Goal: Information Seeking & Learning: Check status

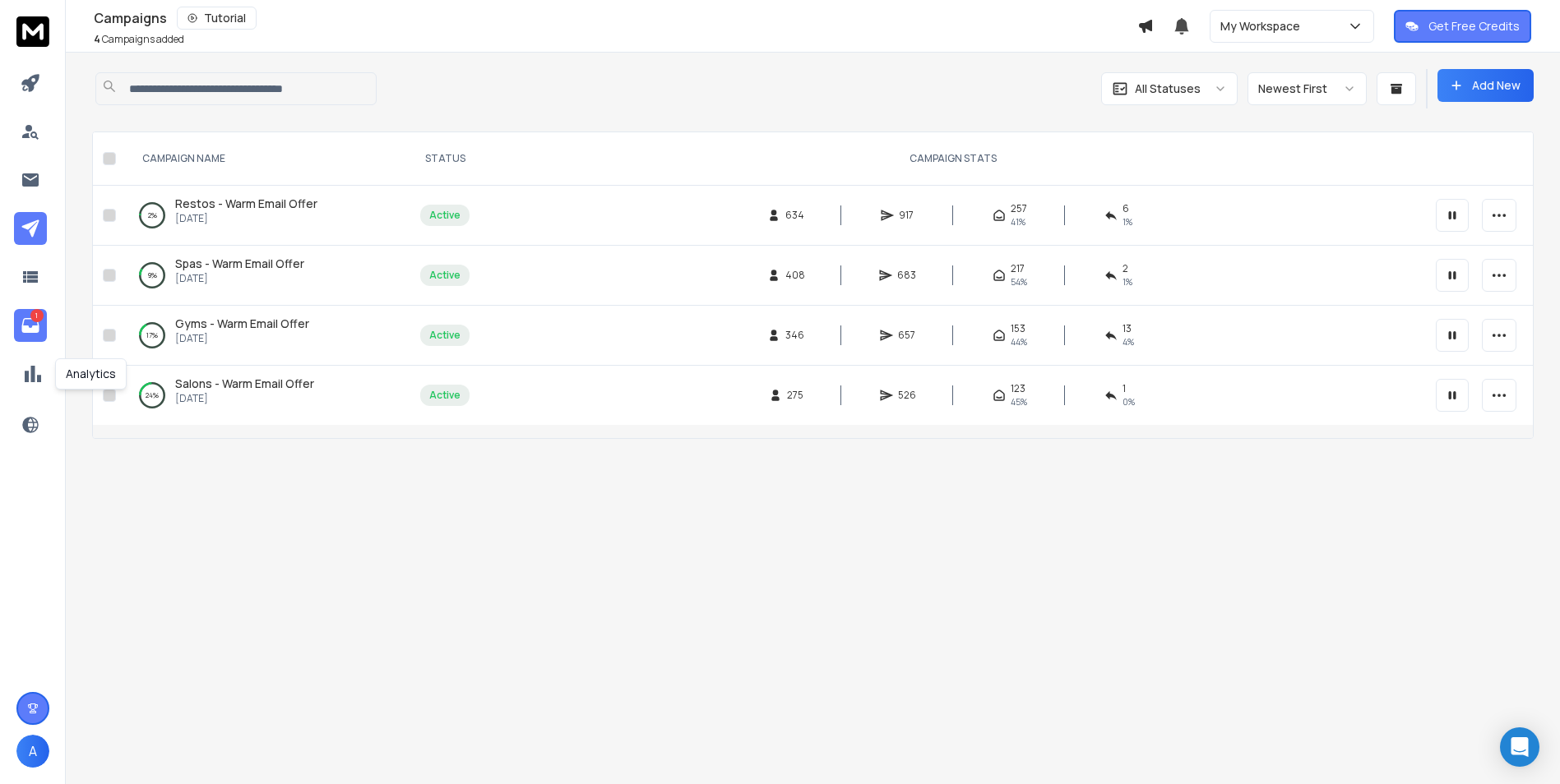
click at [29, 337] on link "1" at bounding box center [30, 325] width 33 height 33
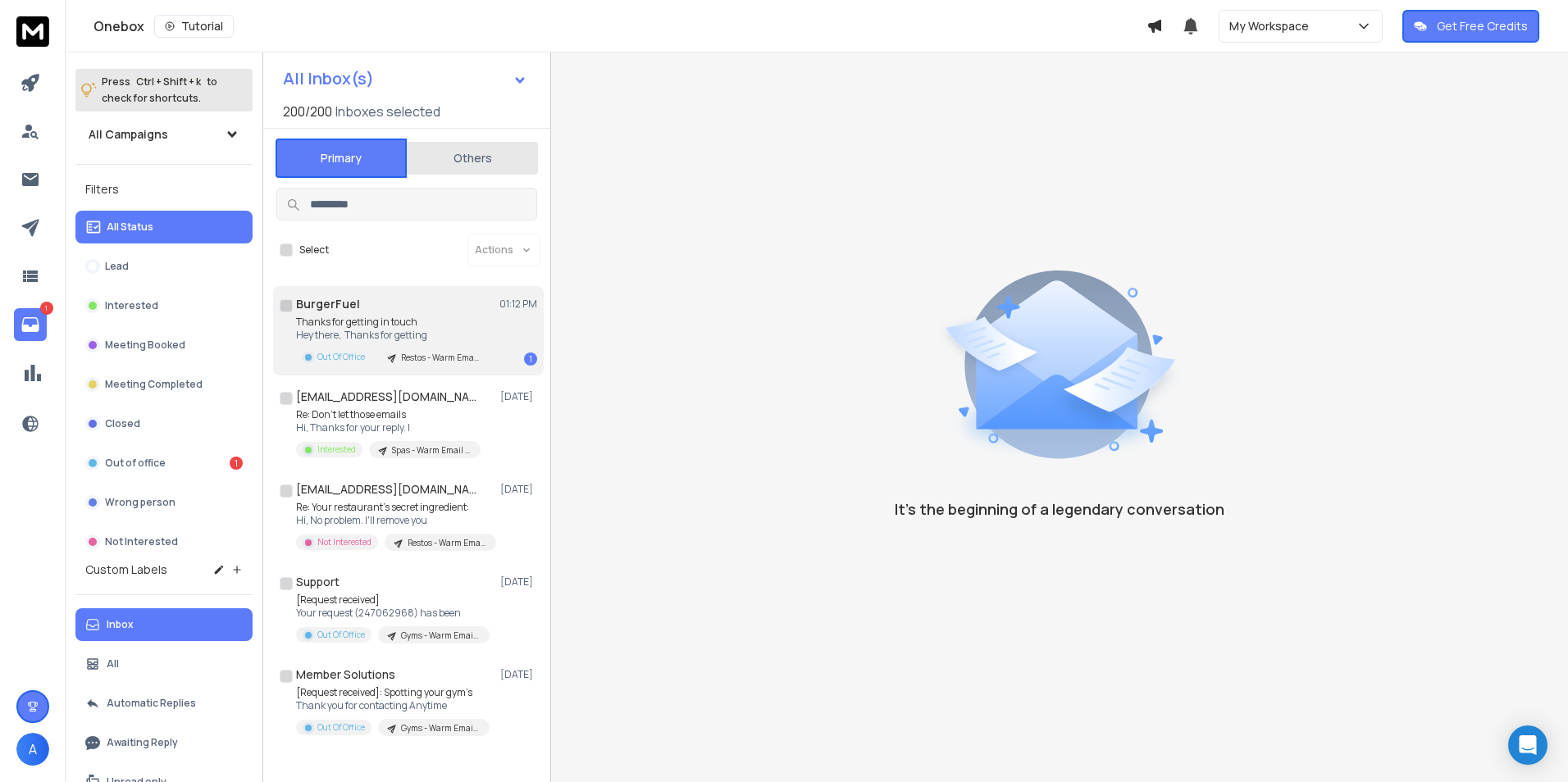
click at [386, 305] on div "BurgerFuel 01:12 PM" at bounding box center [416, 304] width 241 height 17
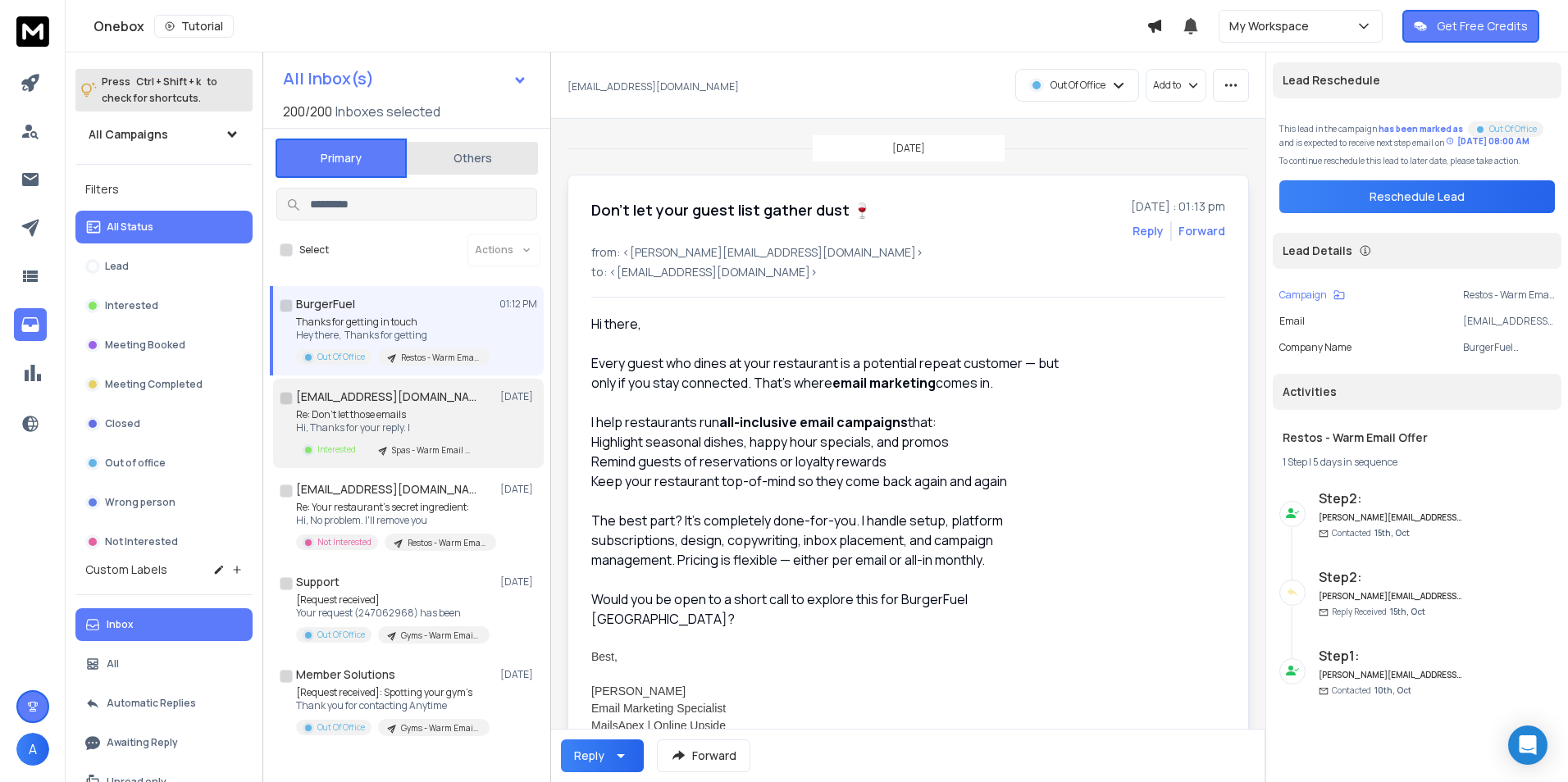
click at [393, 416] on p "Re: Don’t let those emails" at bounding box center [388, 414] width 184 height 13
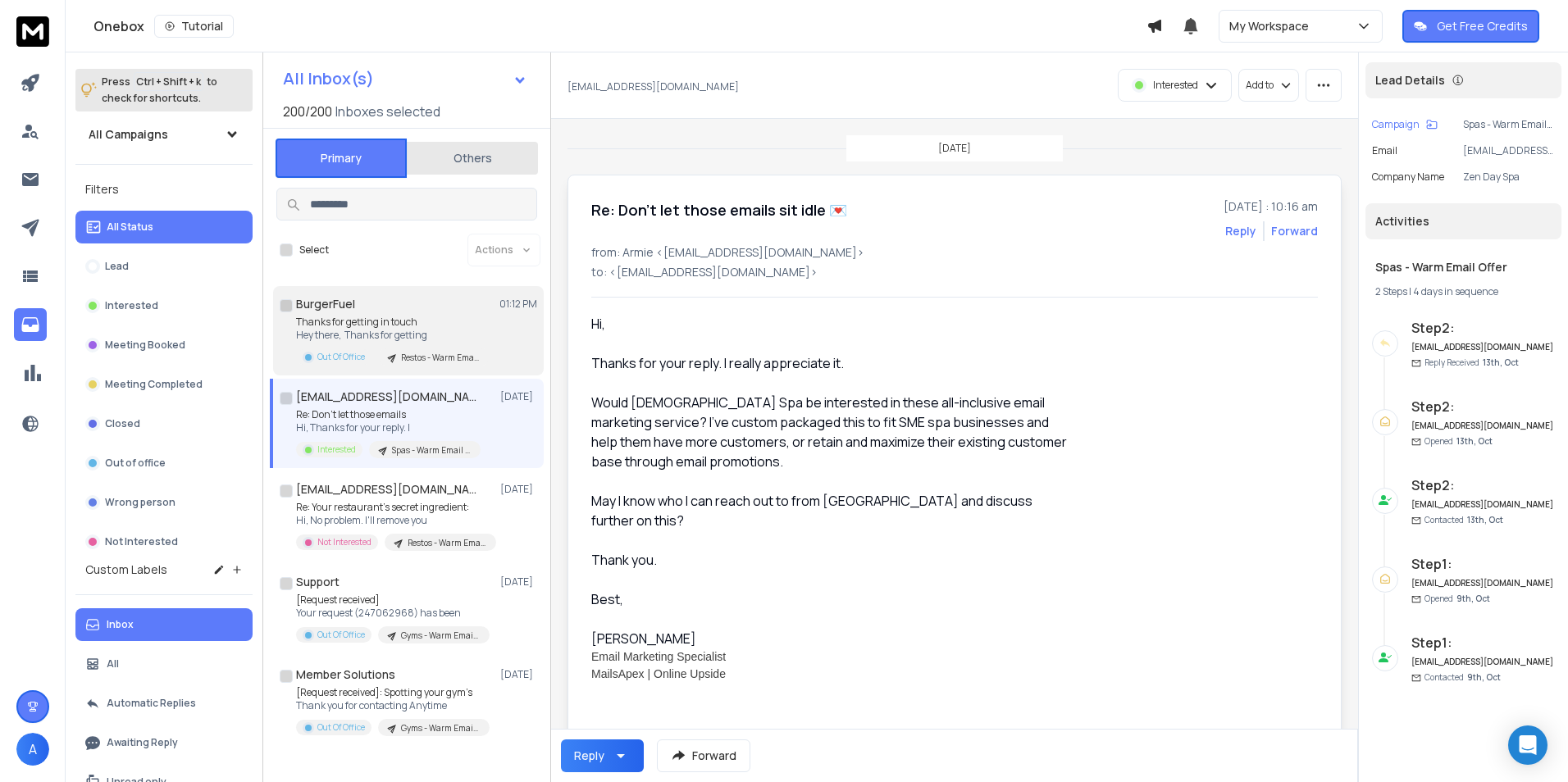
click at [347, 314] on div "BurgerFuel 01:12 PM Thanks for getting in touch Hey there, Thanks for getting O…" at bounding box center [416, 331] width 241 height 70
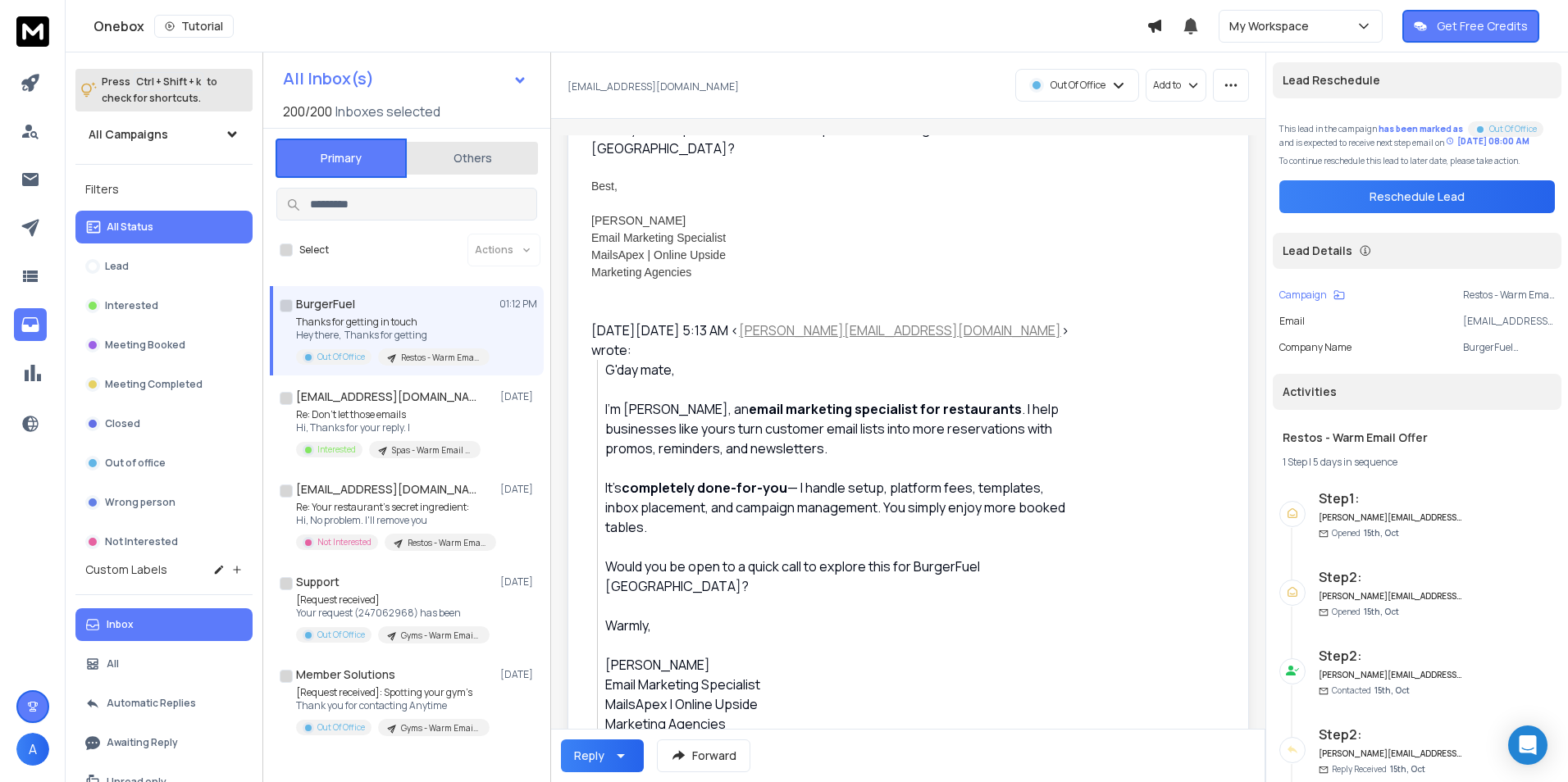
scroll to position [551, 0]
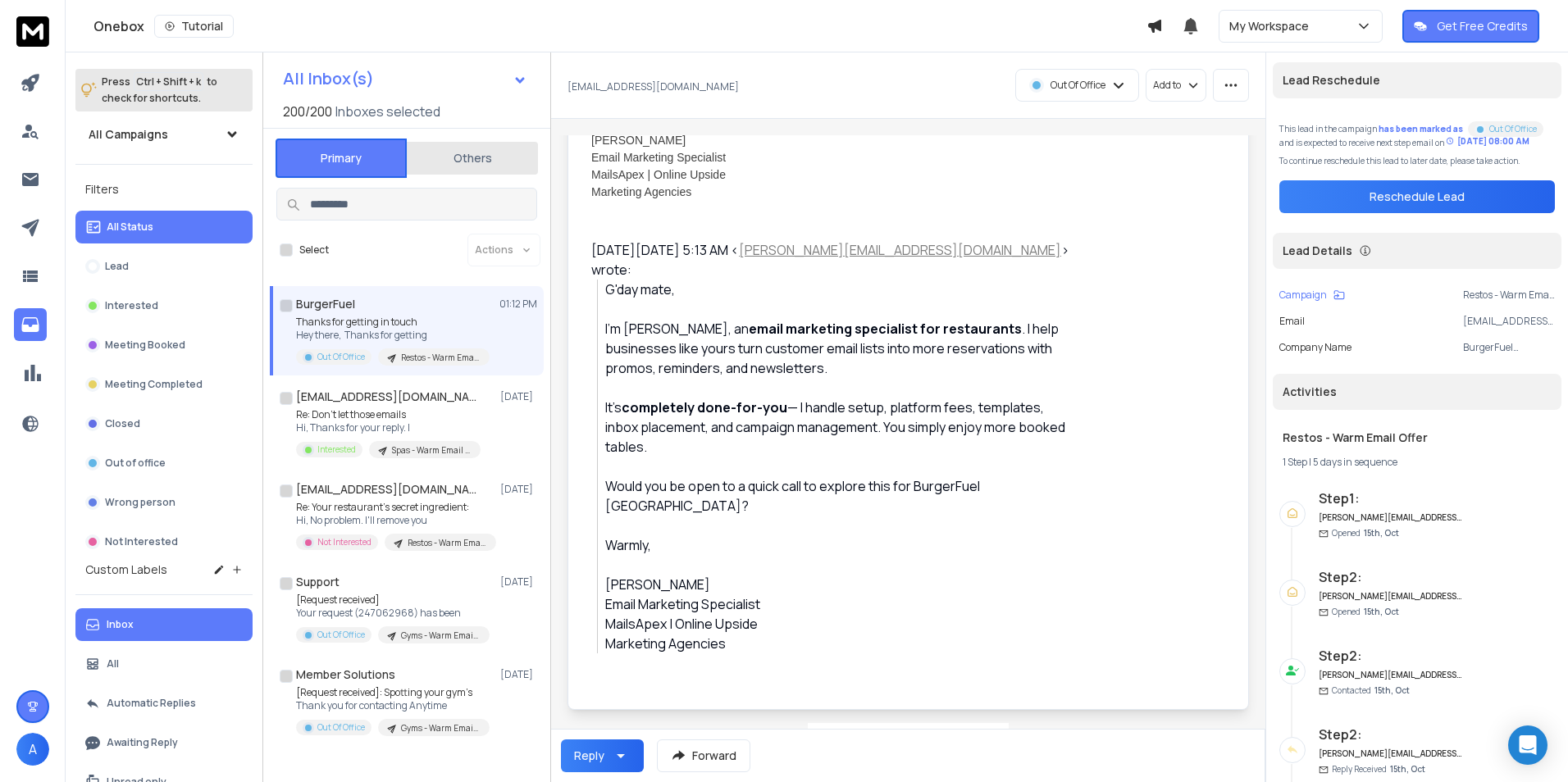
click at [892, 730] on p "View all 2 replies" at bounding box center [918, 736] width 71 height 13
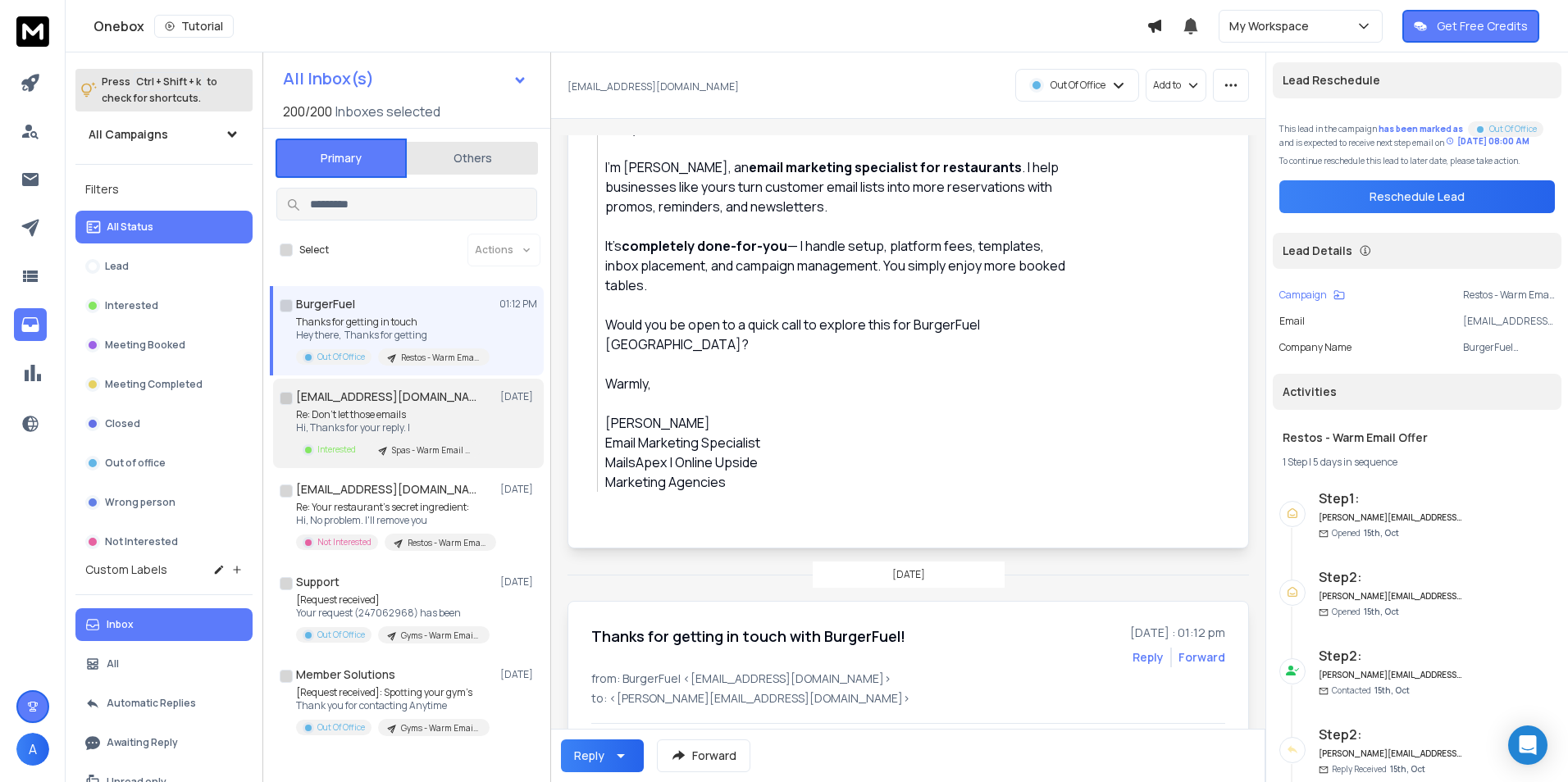
scroll to position [404, 0]
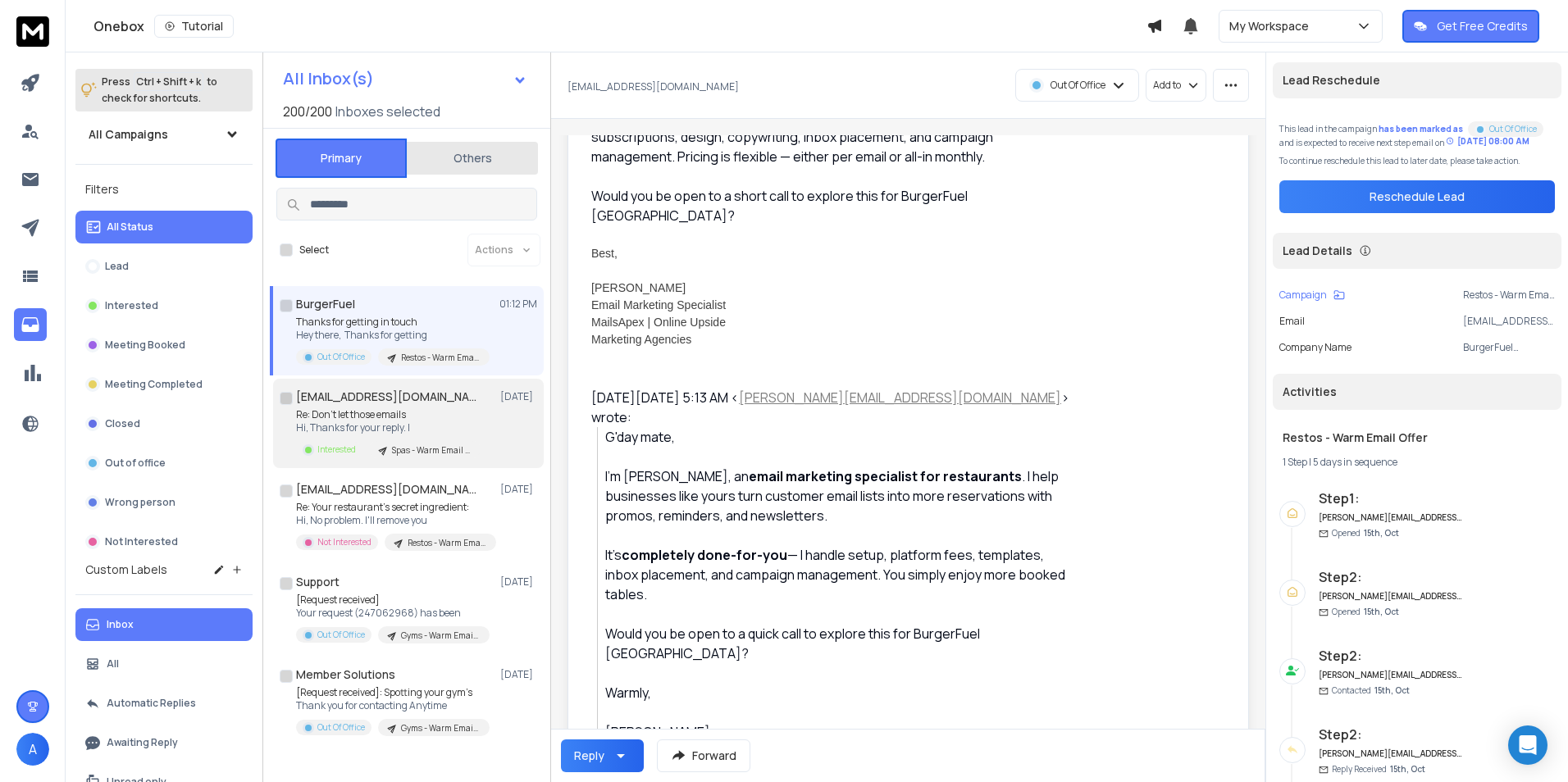
click at [372, 419] on p "Re: Don’t let those emails" at bounding box center [388, 414] width 184 height 13
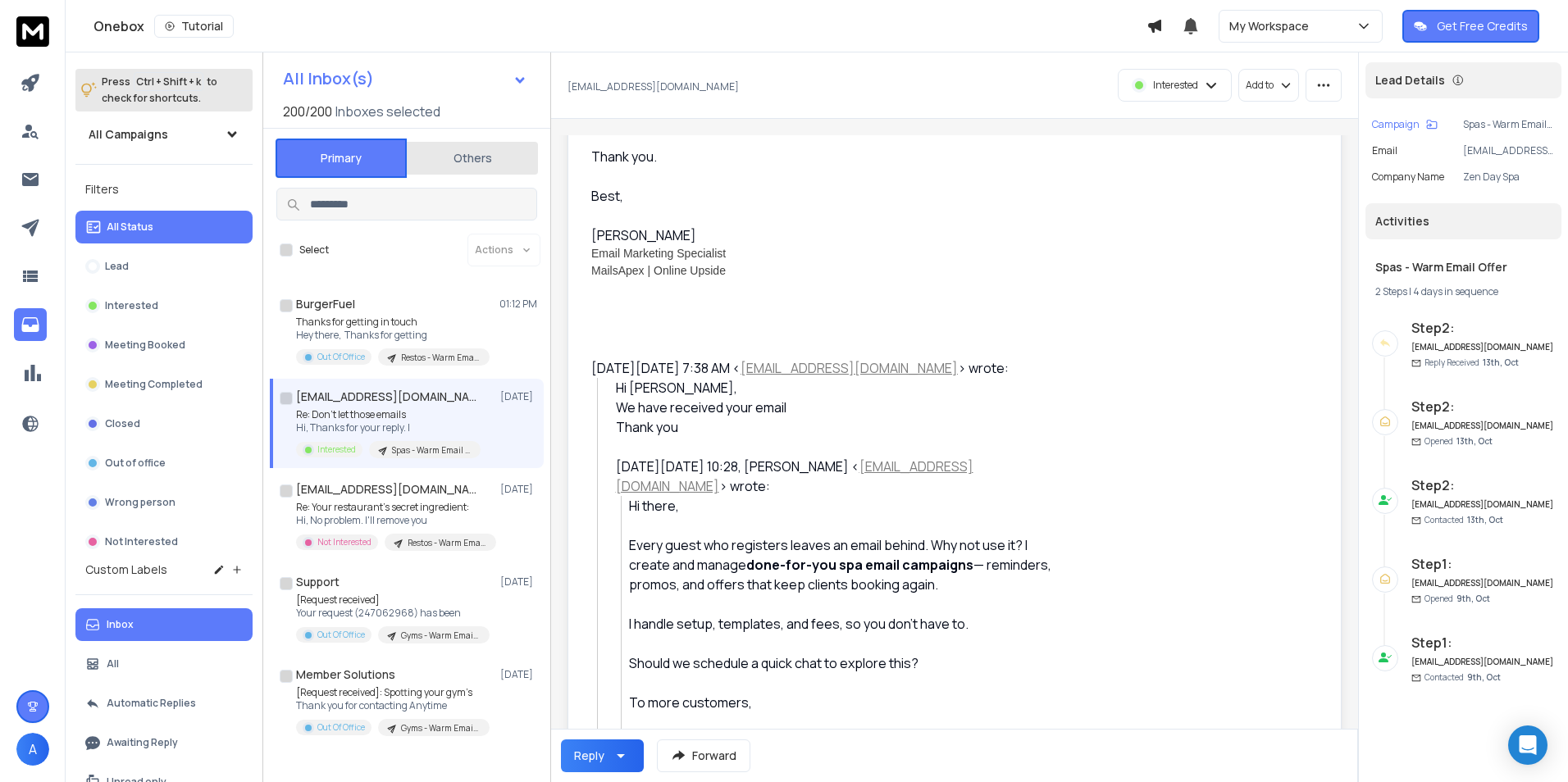
click at [453, 160] on button "Others" at bounding box center [472, 158] width 131 height 36
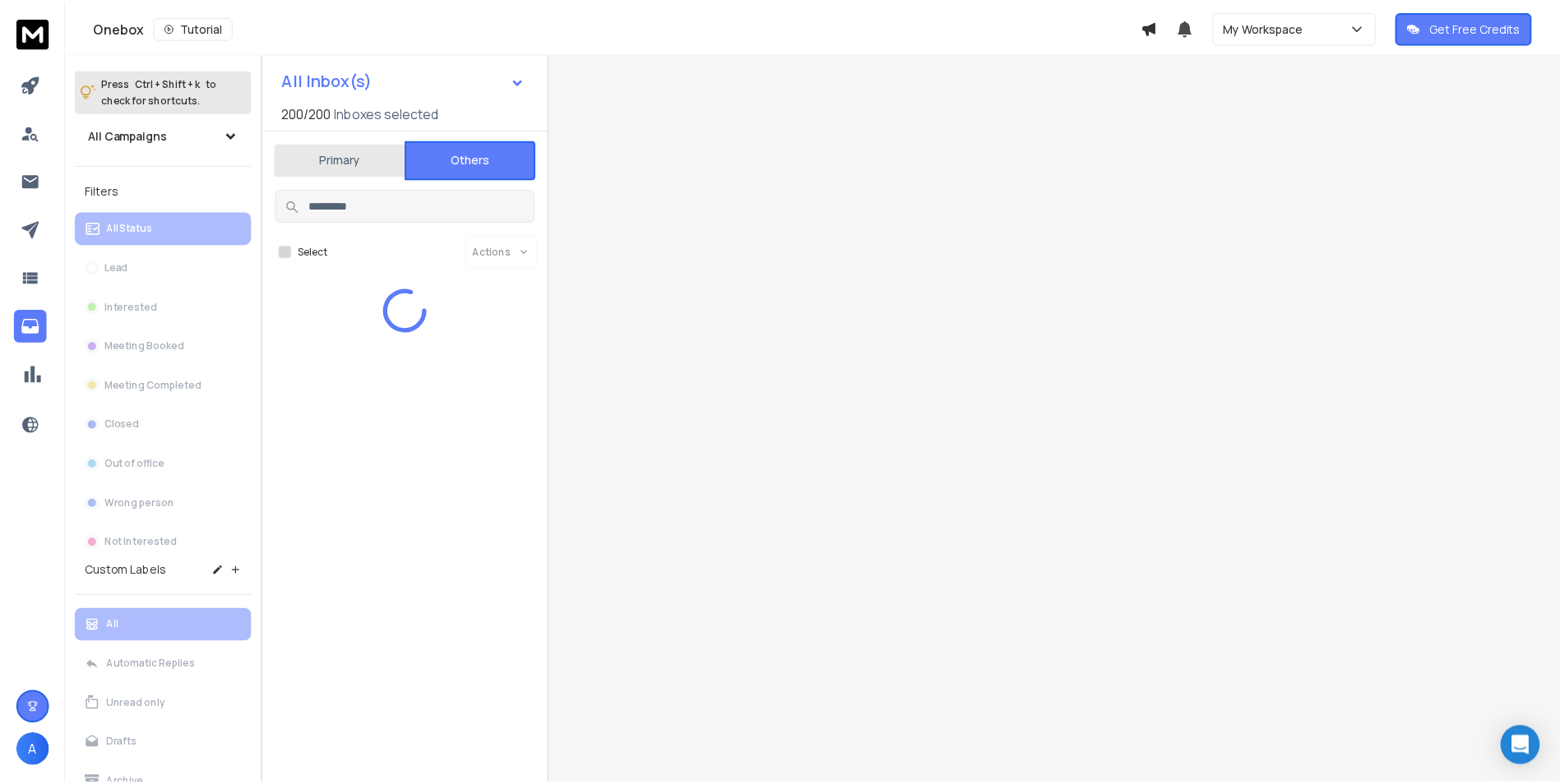
scroll to position [0, 0]
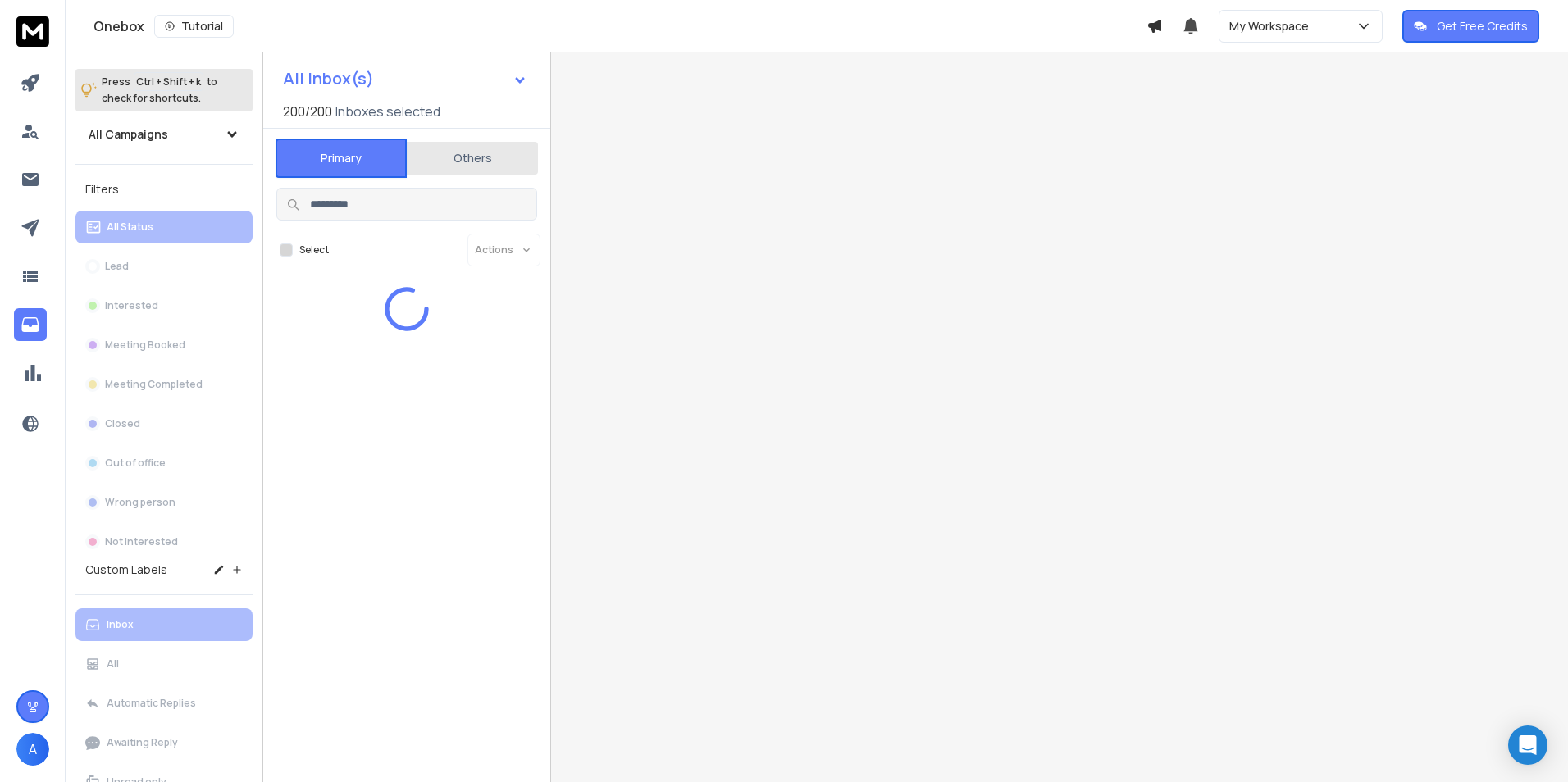
click at [335, 147] on button "Primary" at bounding box center [341, 158] width 131 height 40
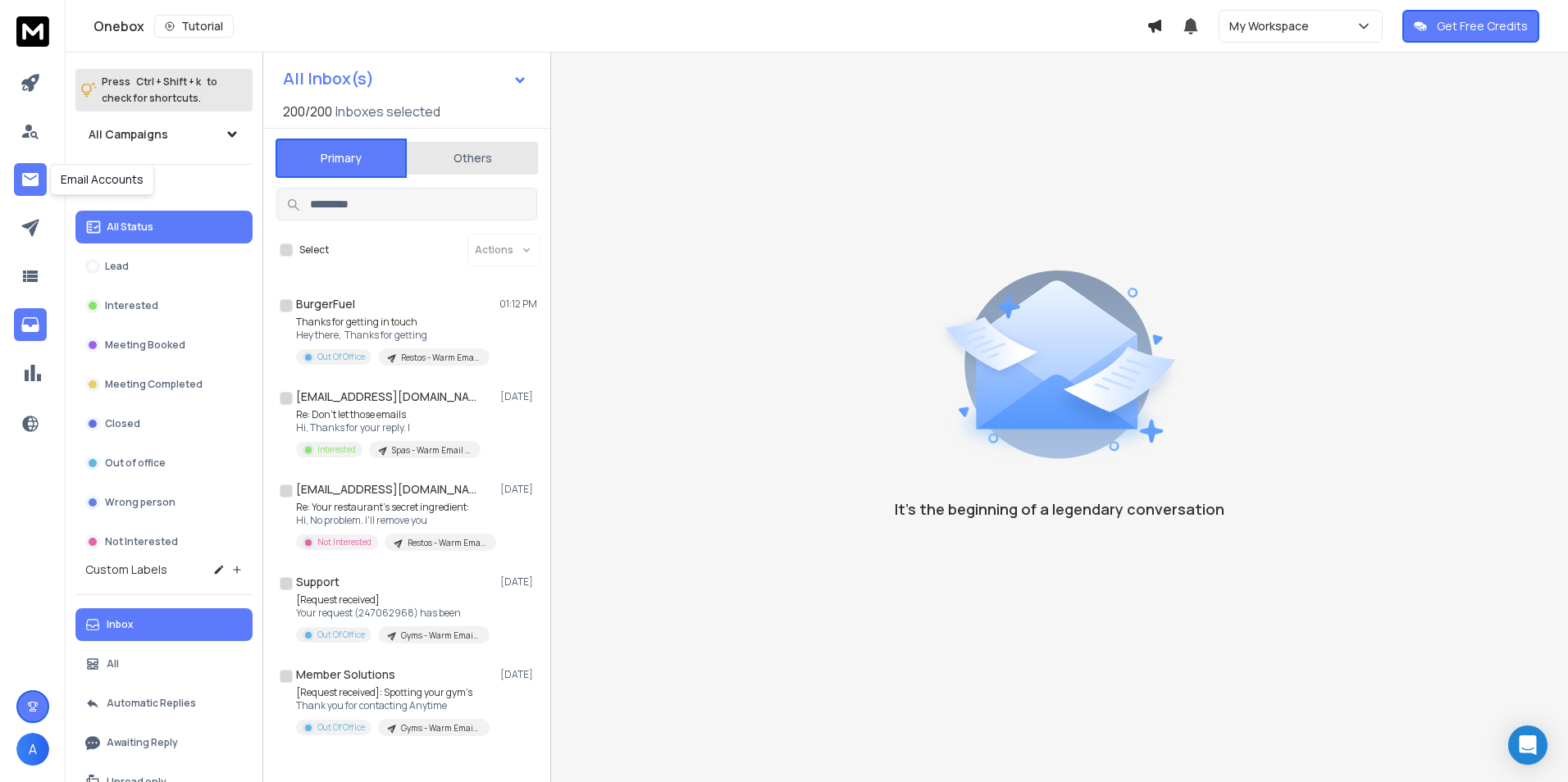
click at [31, 175] on icon at bounding box center [30, 179] width 17 height 13
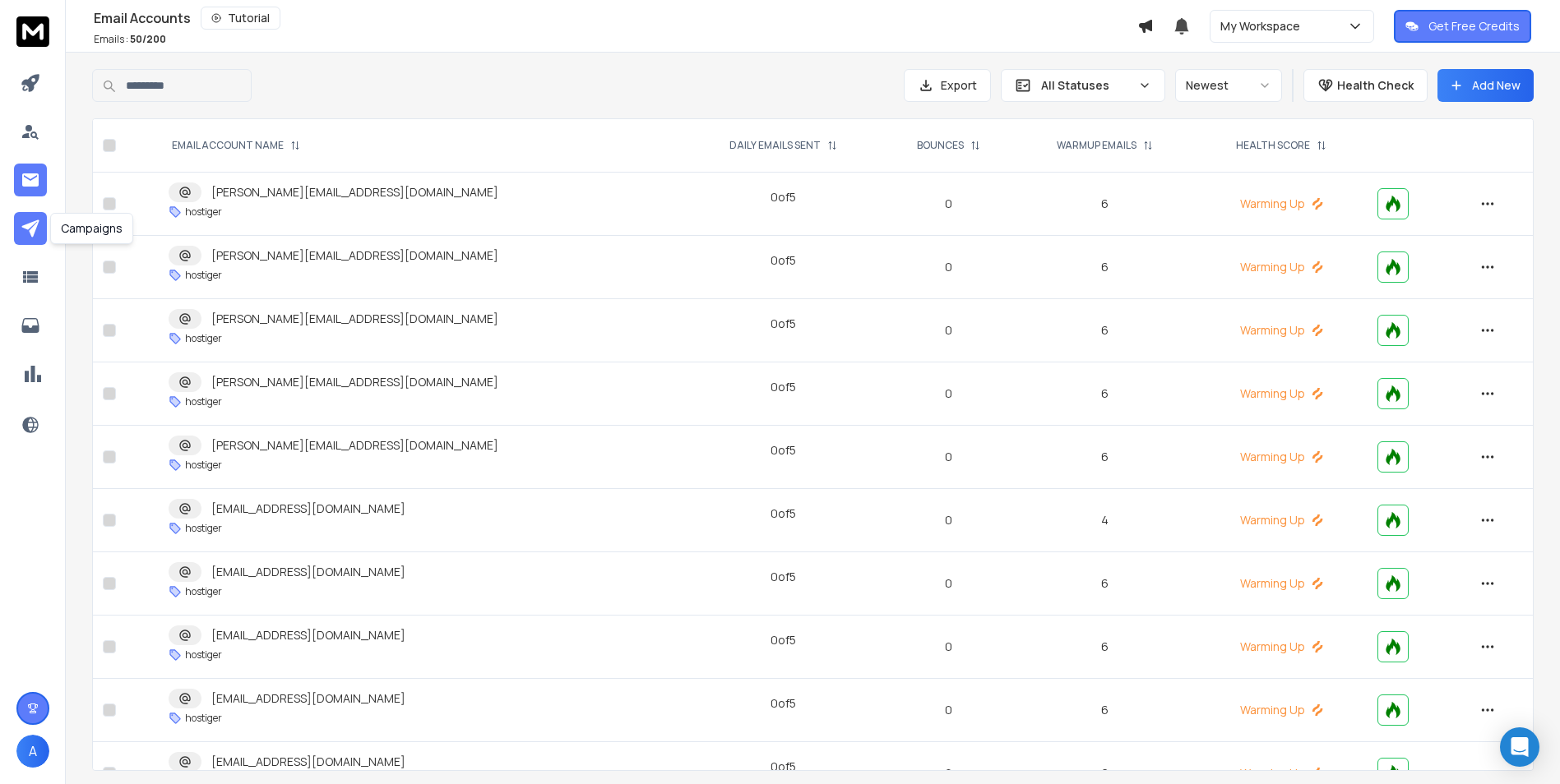
click at [31, 224] on icon at bounding box center [30, 229] width 18 height 18
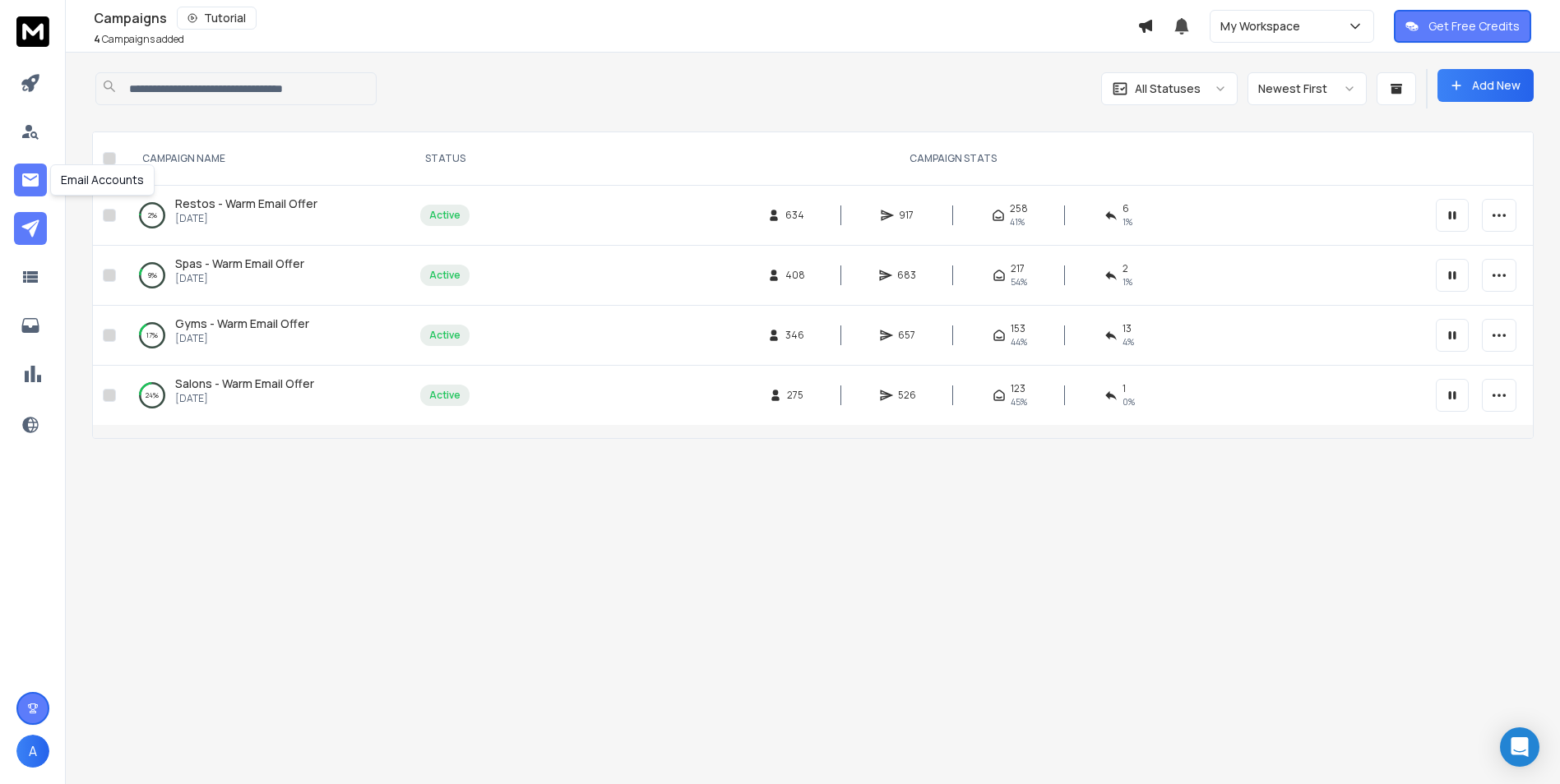
click at [27, 185] on icon at bounding box center [30, 179] width 17 height 13
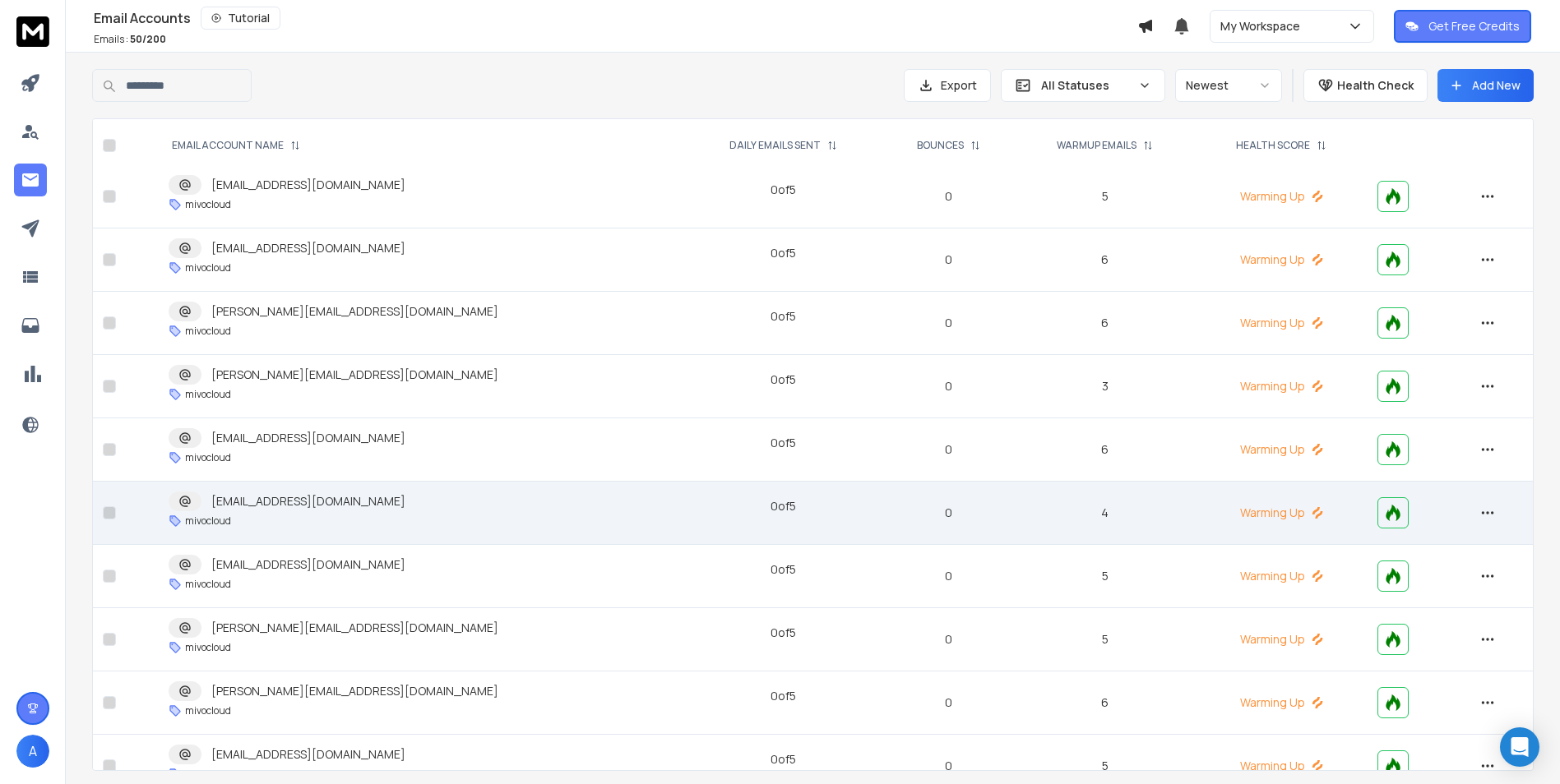
scroll to position [2596, 0]
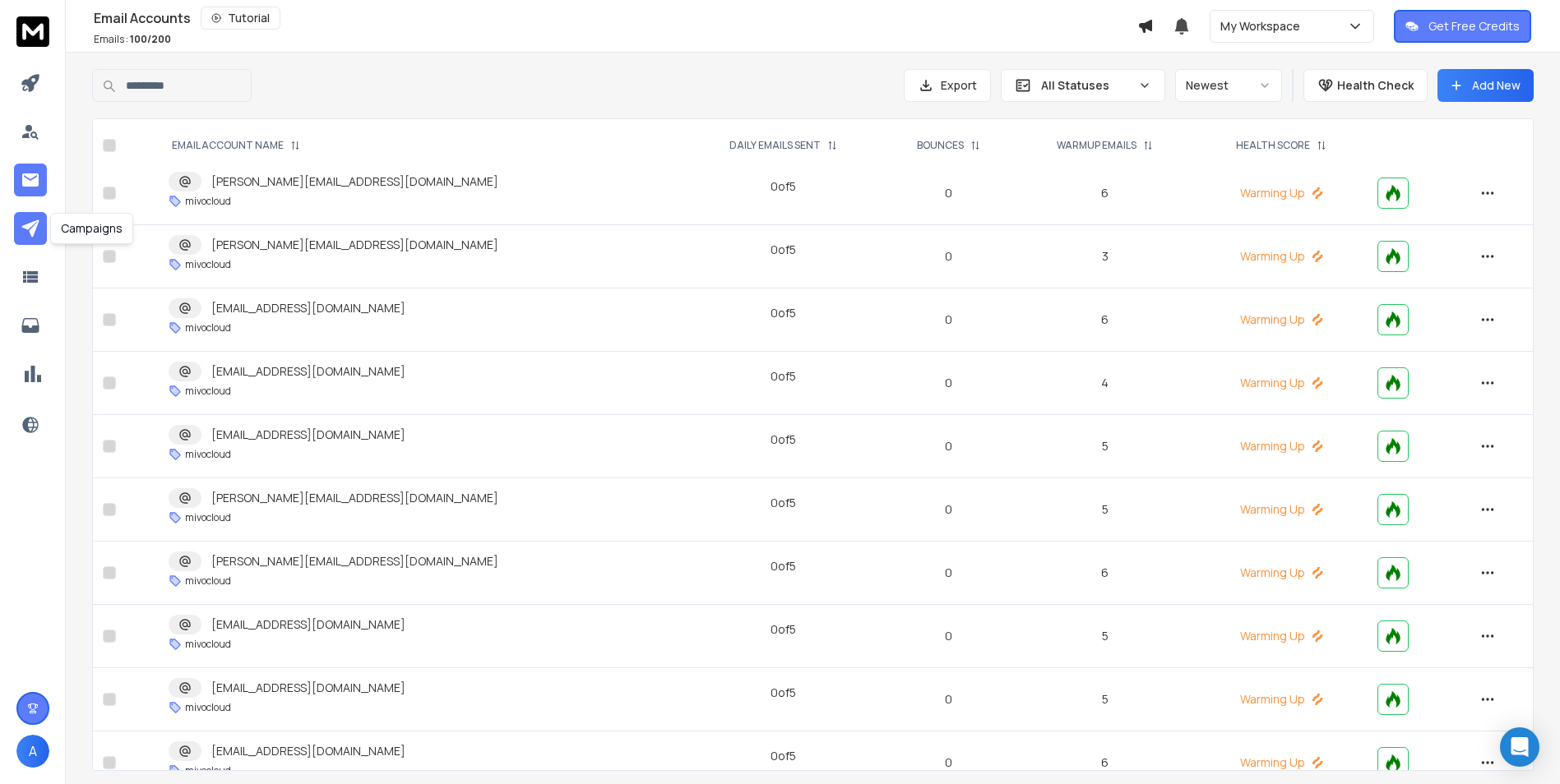
click at [24, 235] on icon at bounding box center [30, 228] width 19 height 19
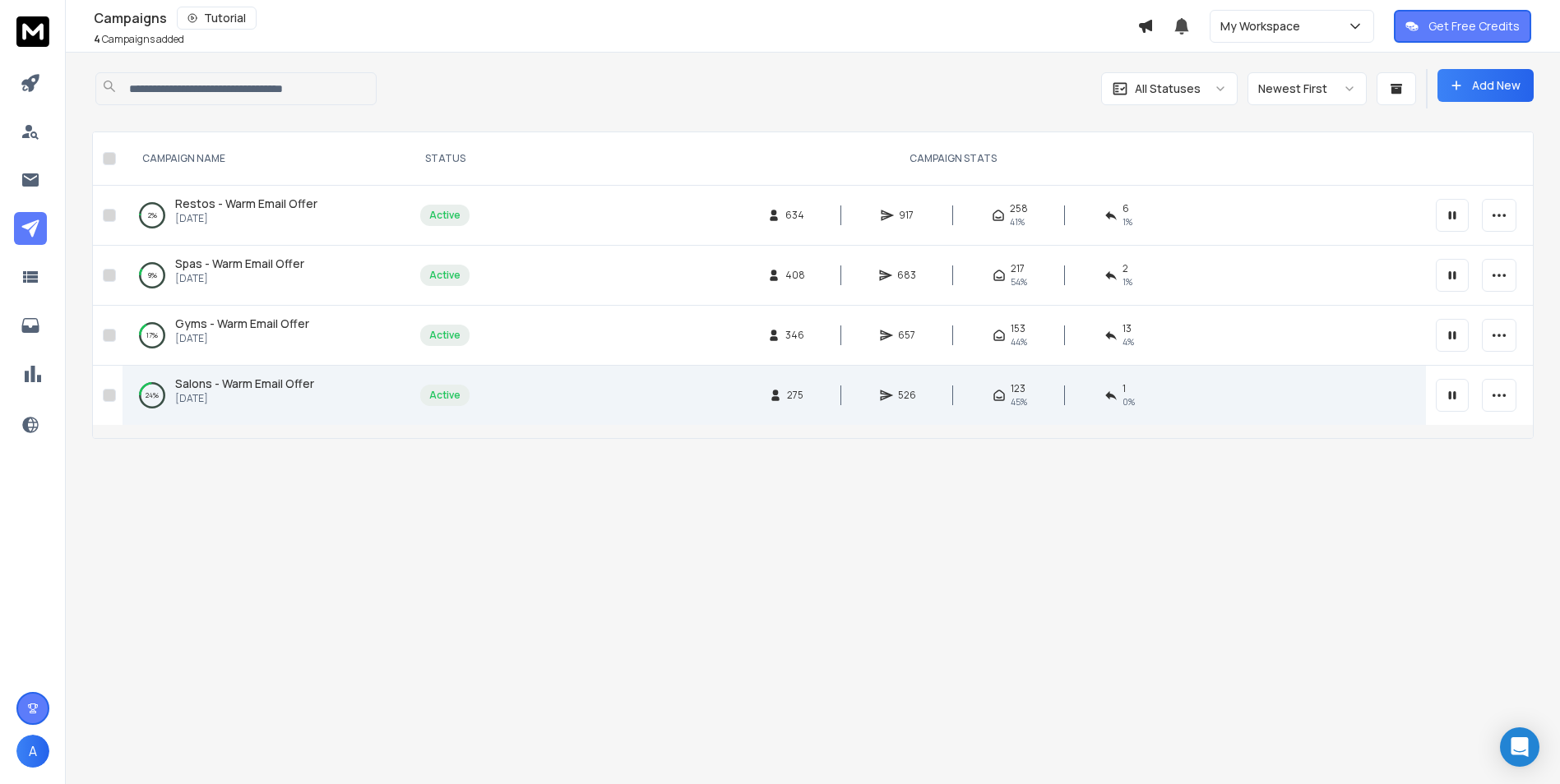
click at [534, 392] on div "275 526 123 45 % 1 0 %" at bounding box center [952, 395] width 927 height 27
